Goal: Task Accomplishment & Management: Manage account settings

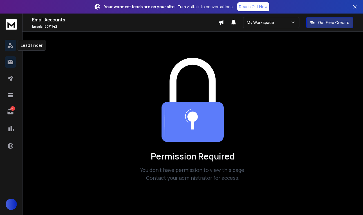
click at [10, 44] on circle at bounding box center [10, 44] width 2 height 2
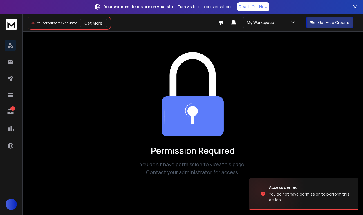
click at [8, 24] on img at bounding box center [11, 24] width 11 height 10
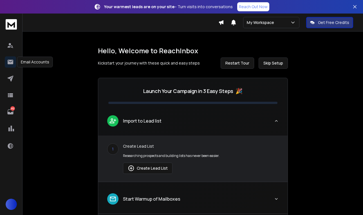
click at [9, 64] on icon at bounding box center [10, 61] width 7 height 7
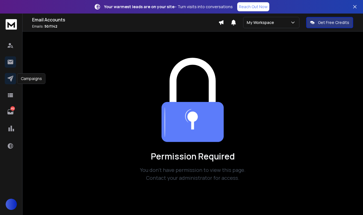
click at [9, 76] on icon at bounding box center [10, 78] width 7 height 7
click at [10, 95] on icon at bounding box center [10, 95] width 5 height 4
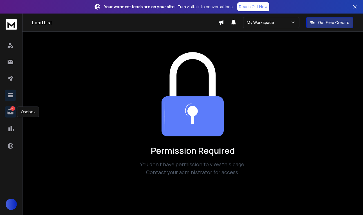
click at [12, 112] on icon at bounding box center [10, 111] width 6 height 5
click at [6, 204] on span "button" at bounding box center [11, 203] width 11 height 11
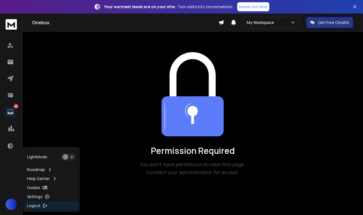
click at [54, 203] on div "Logout" at bounding box center [51, 205] width 53 height 9
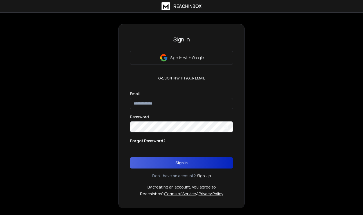
click at [149, 101] on input "email" at bounding box center [181, 103] width 103 height 11
type input "**********"
